Goal: Navigation & Orientation: Find specific page/section

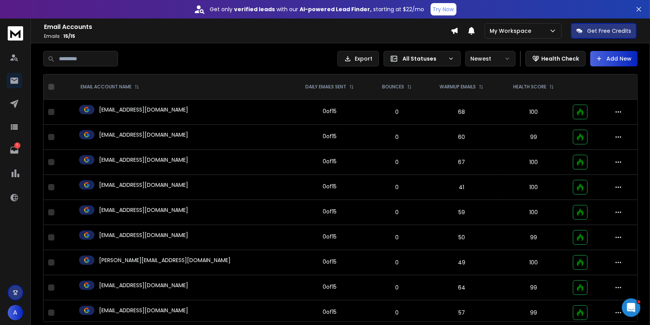
click at [119, 145] on td "[EMAIL_ADDRESS][DOMAIN_NAME]" at bounding box center [181, 137] width 215 height 25
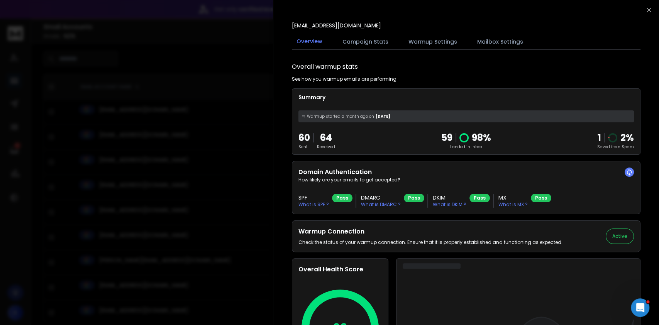
click at [93, 140] on div at bounding box center [329, 162] width 659 height 325
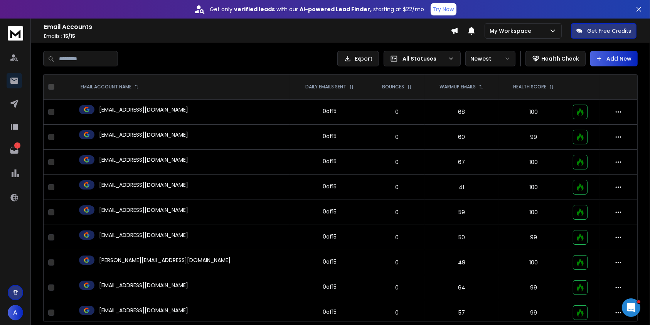
click at [93, 140] on td "[EMAIL_ADDRESS][DOMAIN_NAME]" at bounding box center [181, 137] width 215 height 25
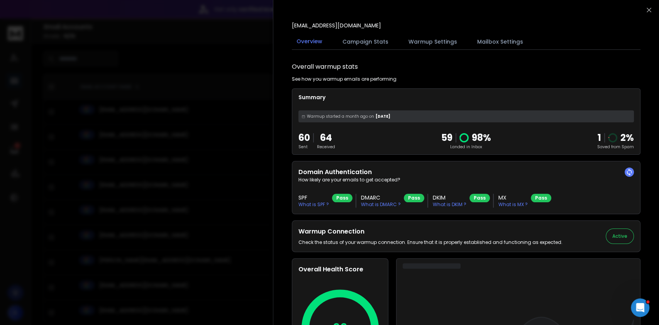
click at [90, 173] on div at bounding box center [329, 162] width 659 height 325
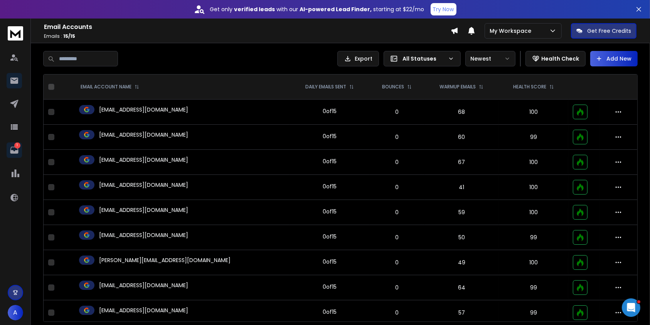
click at [17, 145] on p "1" at bounding box center [17, 145] width 6 height 6
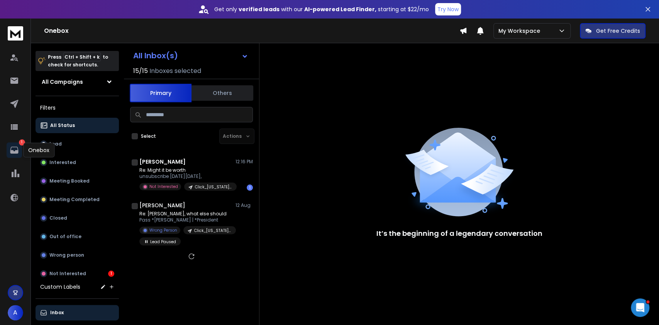
scroll to position [42, 0]
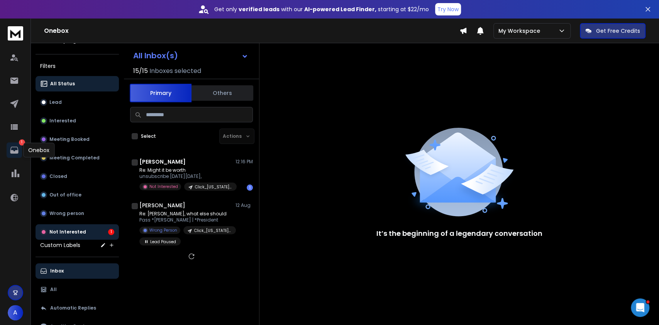
click at [64, 232] on p "Not Interested" at bounding box center [67, 232] width 37 height 6
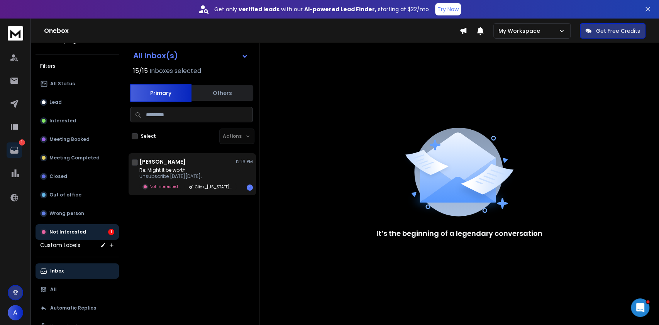
click at [178, 164] on h1 "[PERSON_NAME]" at bounding box center [162, 162] width 46 height 8
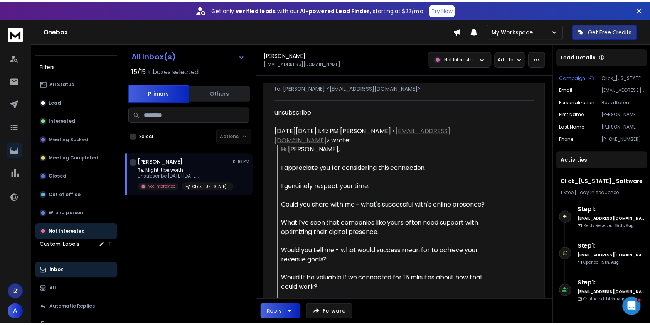
scroll to position [0, 0]
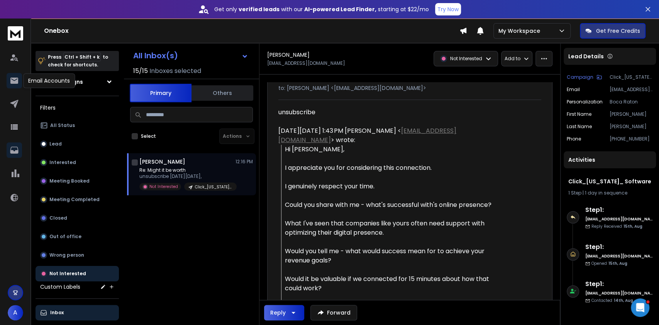
click at [20, 87] on link at bounding box center [14, 80] width 15 height 15
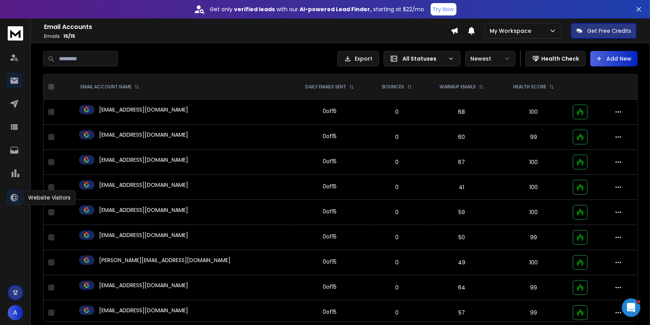
click at [16, 192] on link at bounding box center [14, 197] width 15 height 15
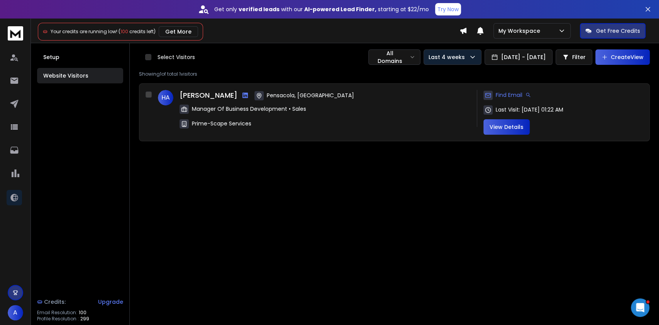
click at [443, 61] on div "Last 4 weeks" at bounding box center [452, 57] width 48 height 8
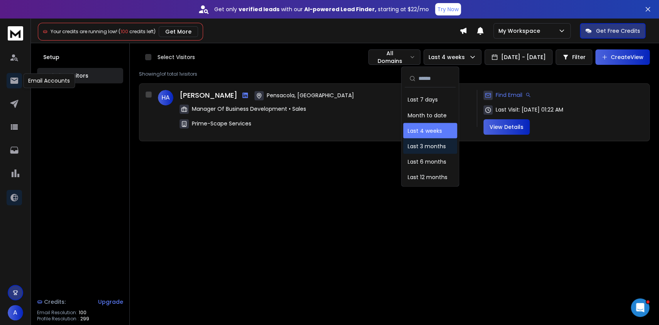
click at [10, 80] on icon at bounding box center [14, 81] width 8 height 6
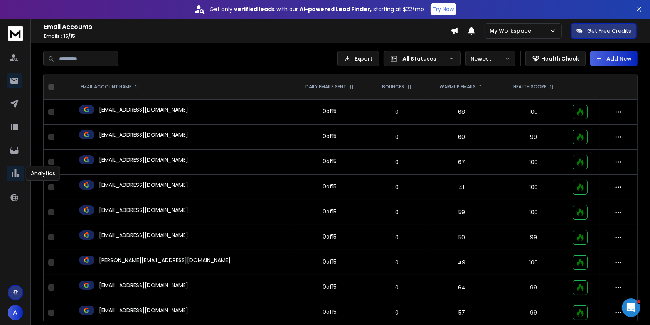
click at [10, 175] on icon at bounding box center [16, 173] width 12 height 12
